Goal: Task Accomplishment & Management: Complete application form

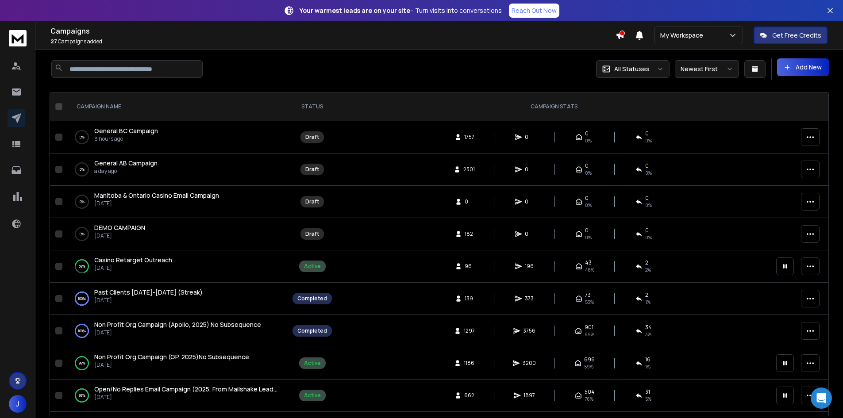
click at [806, 68] on button "Add New" at bounding box center [803, 67] width 52 height 18
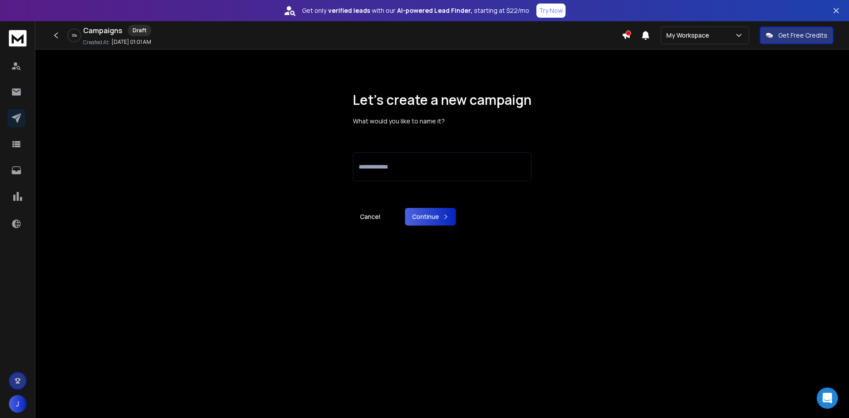
click at [423, 162] on input at bounding box center [442, 166] width 179 height 29
type input "**********"
click at [438, 215] on button "Continue" at bounding box center [430, 217] width 51 height 18
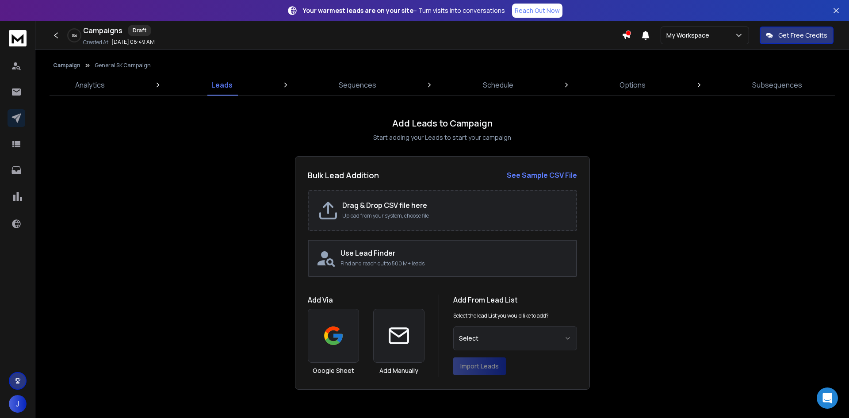
click at [368, 214] on p "Upload from your system, choose file" at bounding box center [454, 215] width 225 height 7
type input "**********"
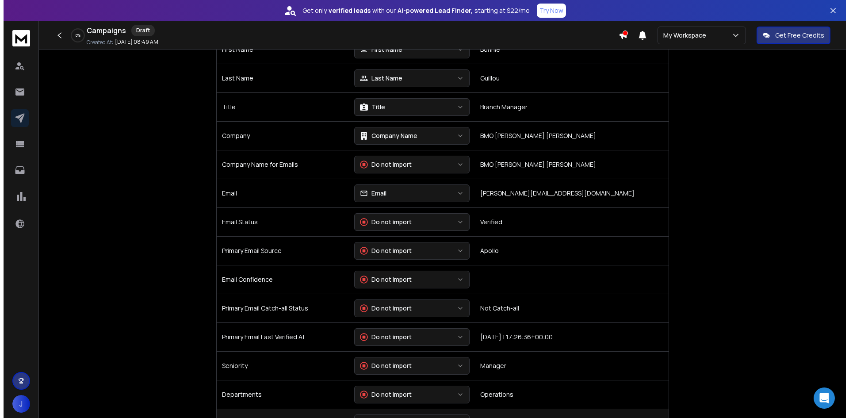
scroll to position [88, 0]
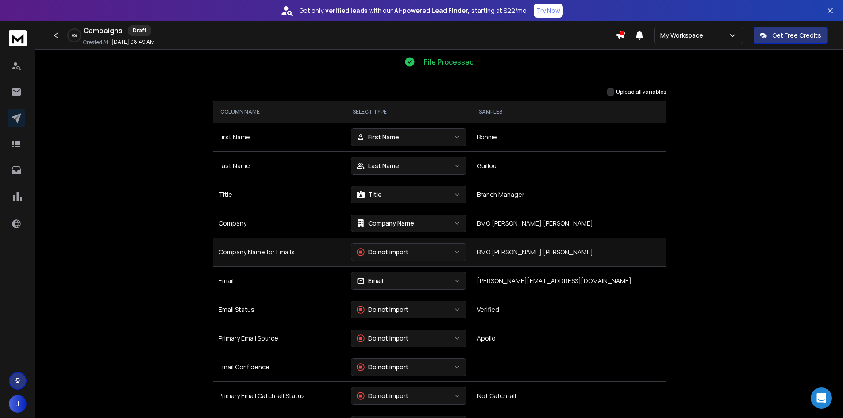
click at [403, 253] on div "Do not import" at bounding box center [383, 252] width 52 height 9
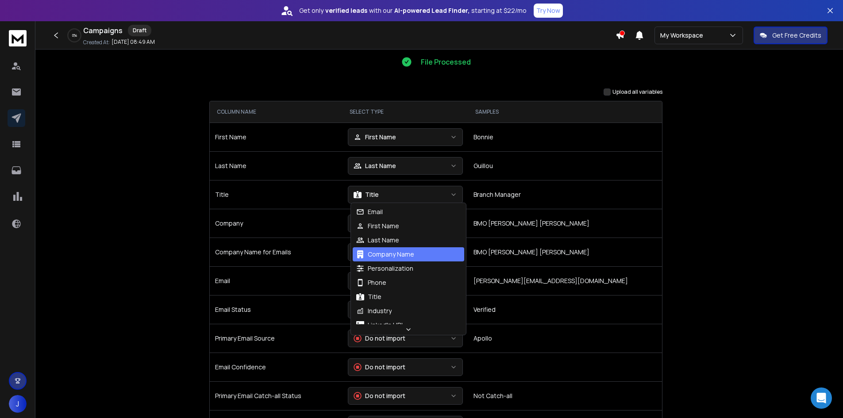
scroll to position [221, 0]
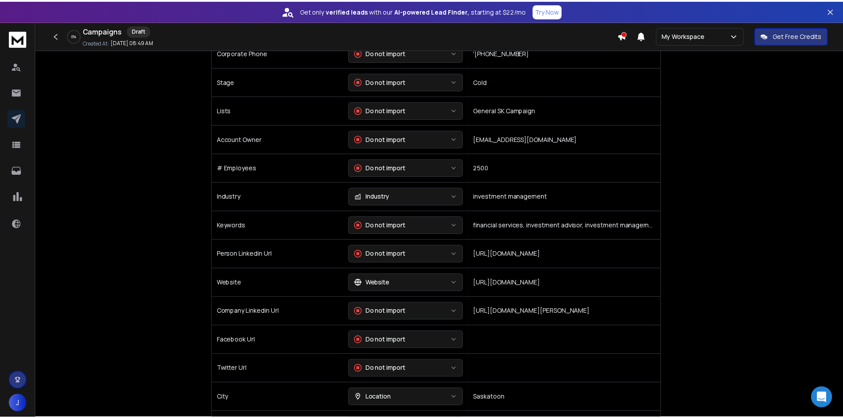
scroll to position [664, 0]
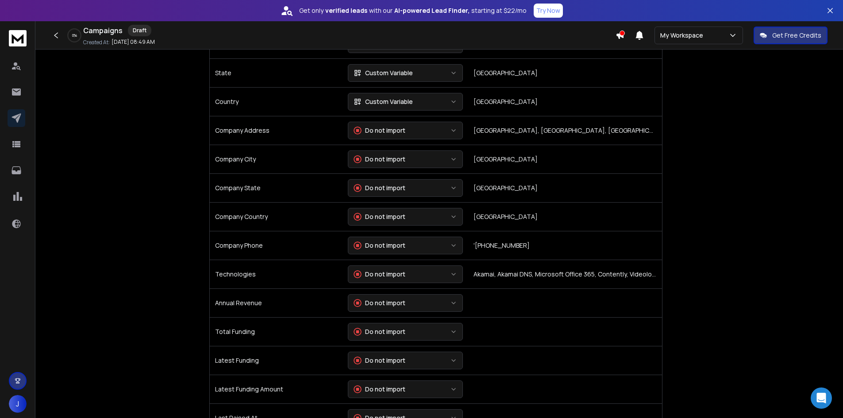
click at [735, 299] on div "Result-3211694-SAFE+ROLE+CATCHALL.csv File Processed Upload all variables COLUM…" at bounding box center [418, 247] width 836 height 2311
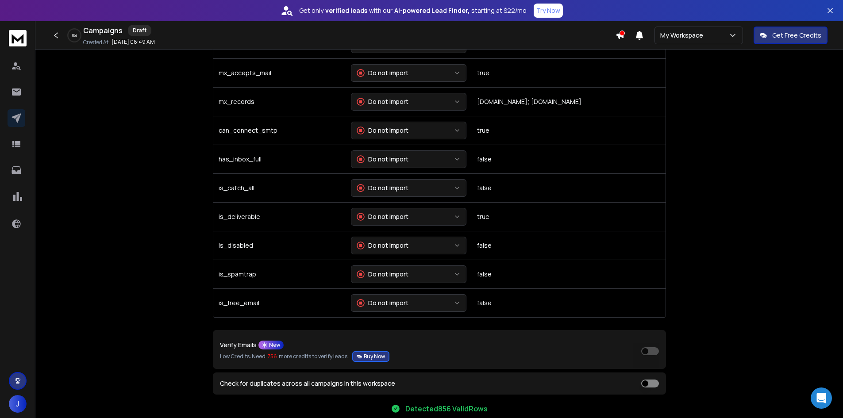
scroll to position [1915, 0]
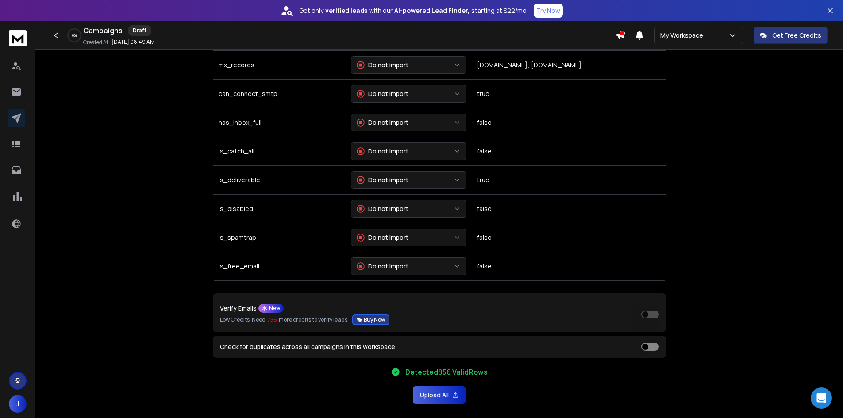
click at [647, 346] on button "Check for duplicates across all campaigns in this workspace" at bounding box center [650, 347] width 18 height 8
click at [438, 395] on button "Upload All" at bounding box center [439, 395] width 53 height 18
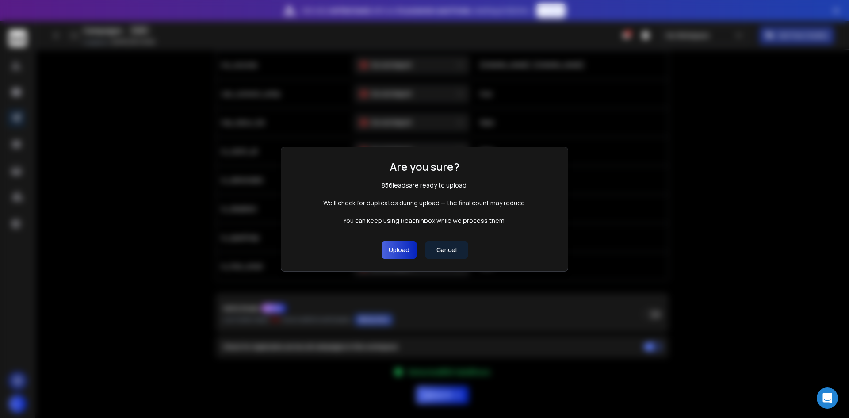
click at [401, 247] on button "Upload" at bounding box center [399, 250] width 35 height 18
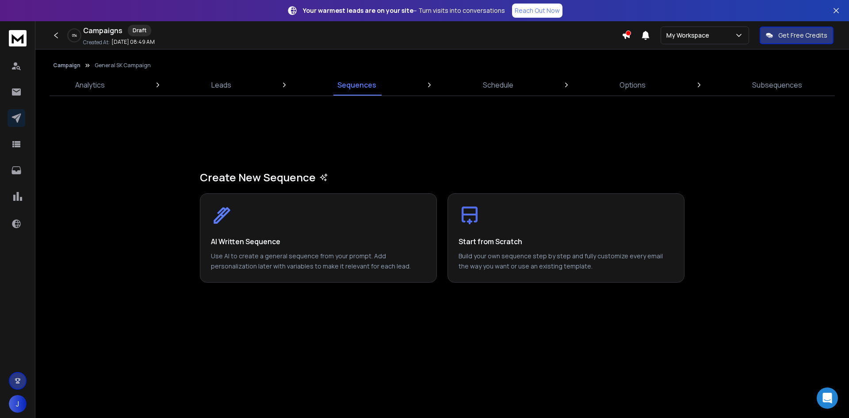
click at [69, 64] on button "Campaign" at bounding box center [66, 65] width 27 height 7
